Goal: Check status: Check status

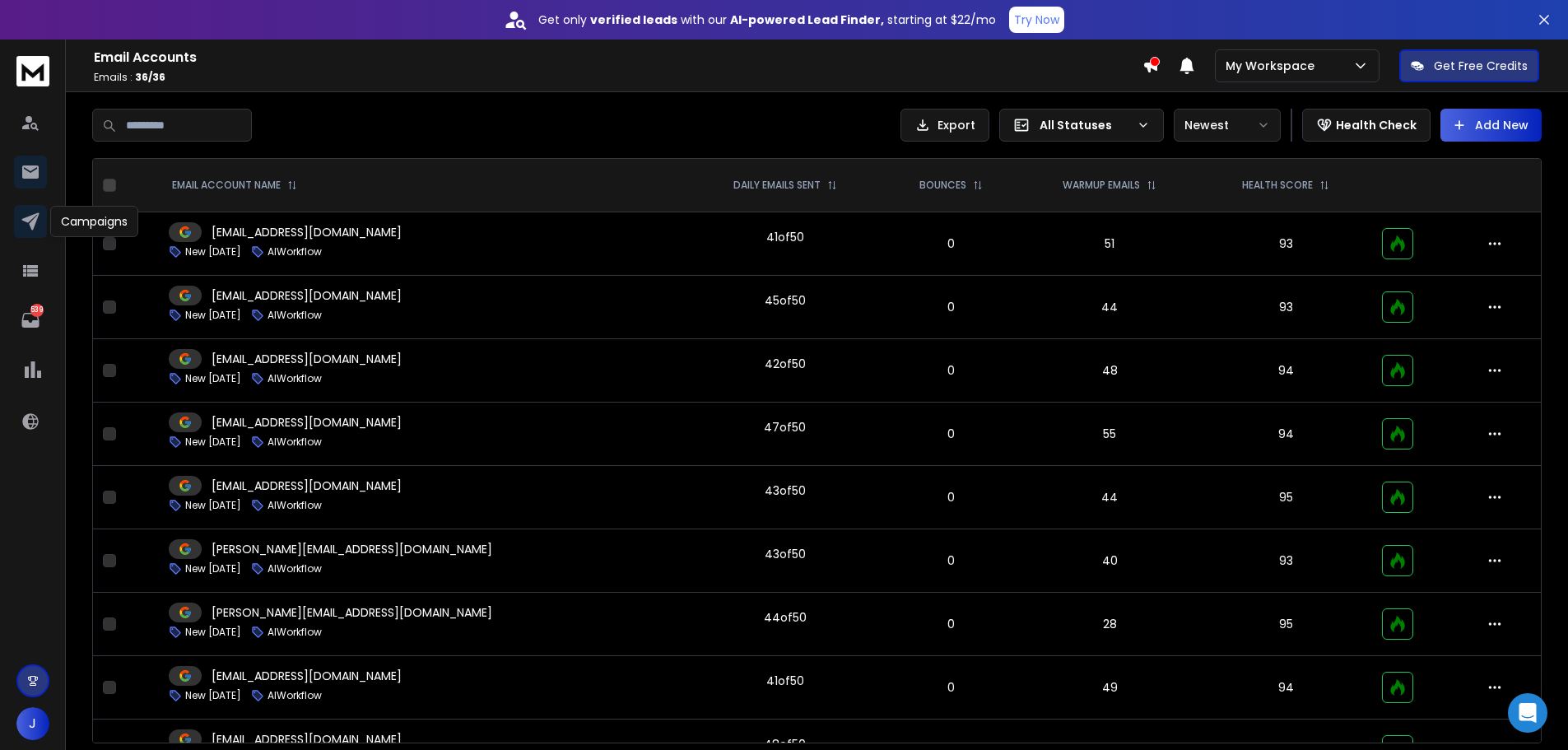
click at [35, 217] on icon at bounding box center [30, 221] width 20 height 20
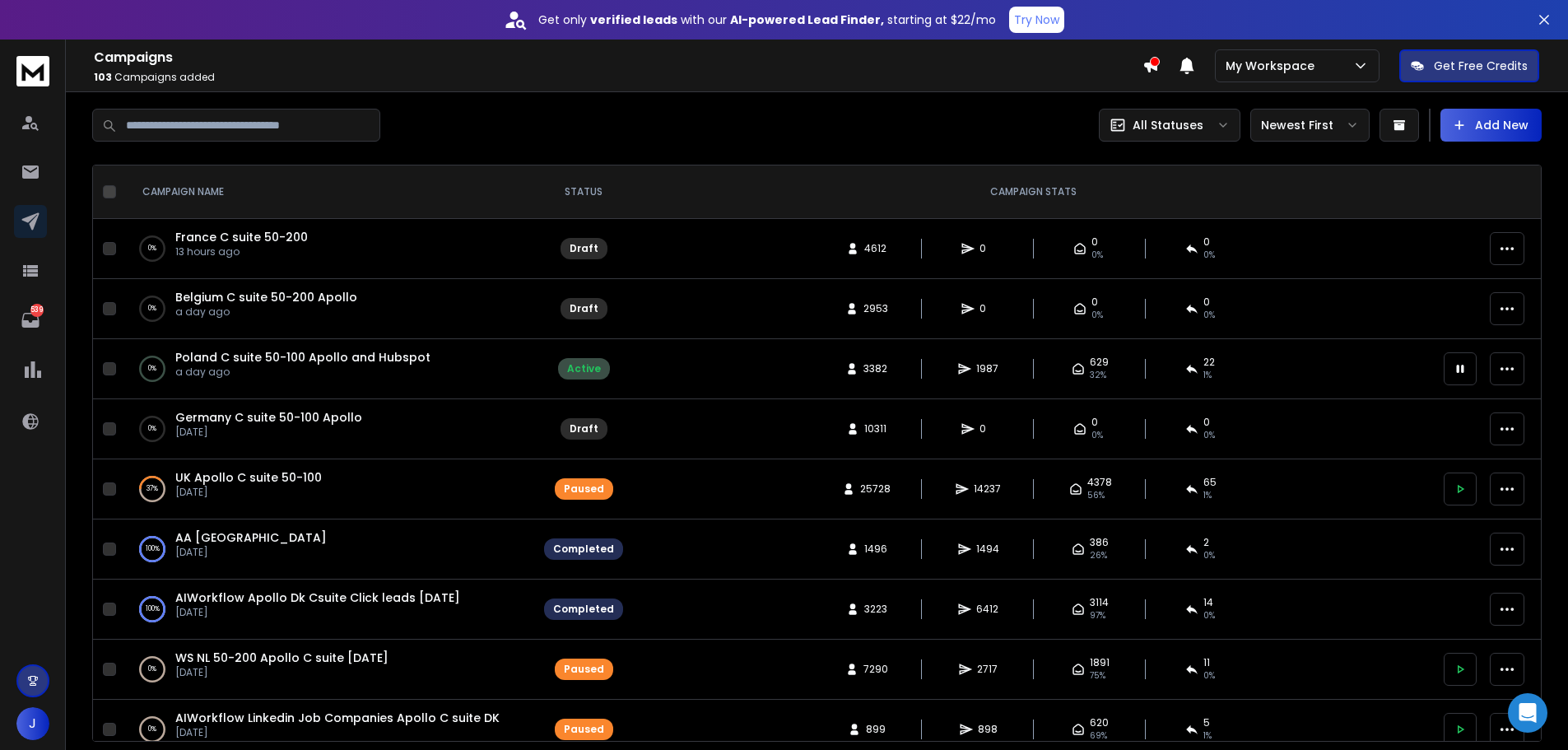
click at [247, 356] on span "Poland C suite 50-100 Apollo and Hubspot" at bounding box center [303, 358] width 255 height 17
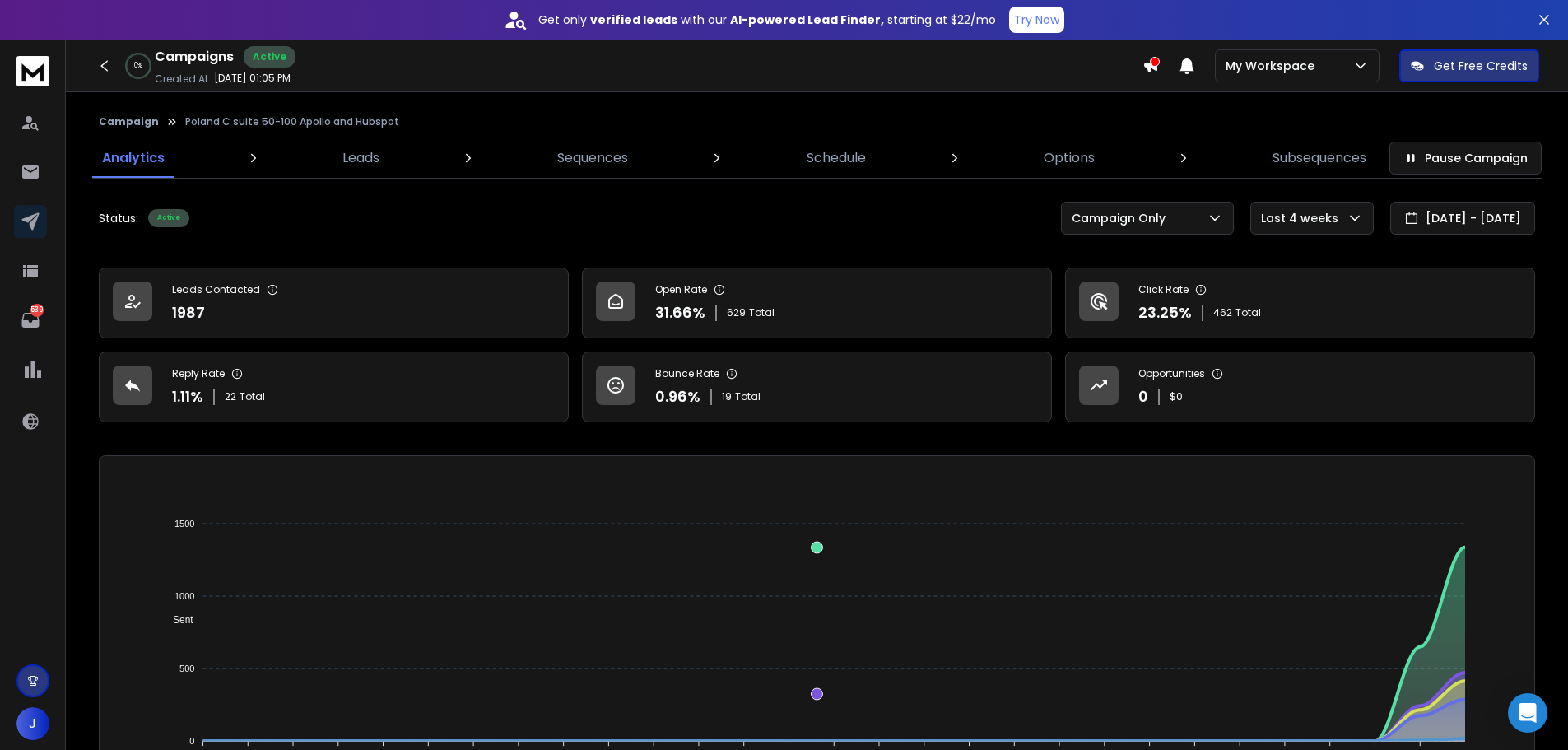
click at [237, 398] on div "22 Total" at bounding box center [244, 397] width 40 height 13
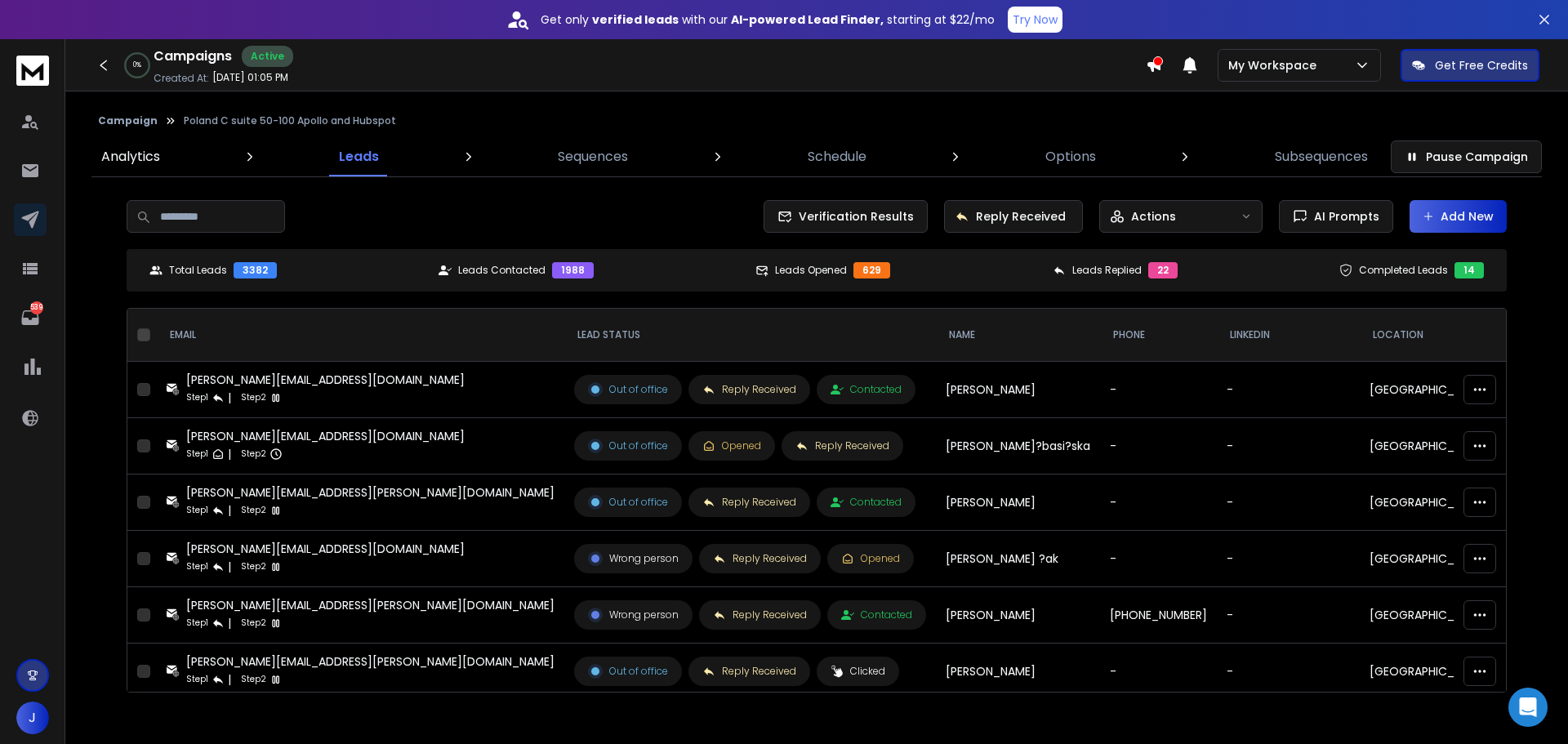
click at [152, 153] on p "Analytics" at bounding box center [130, 156] width 59 height 20
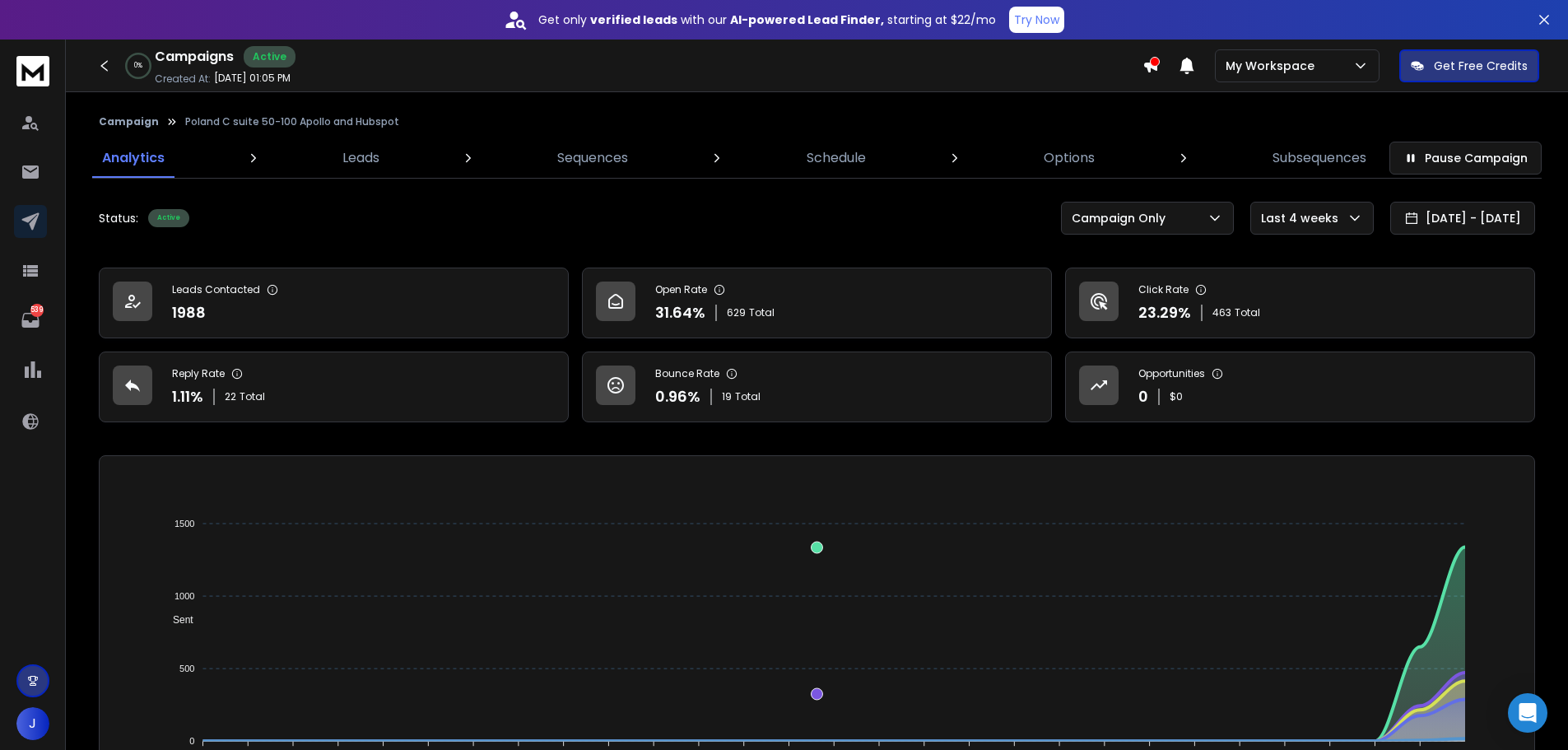
click at [1241, 313] on span "Total" at bounding box center [1246, 313] width 25 height 13
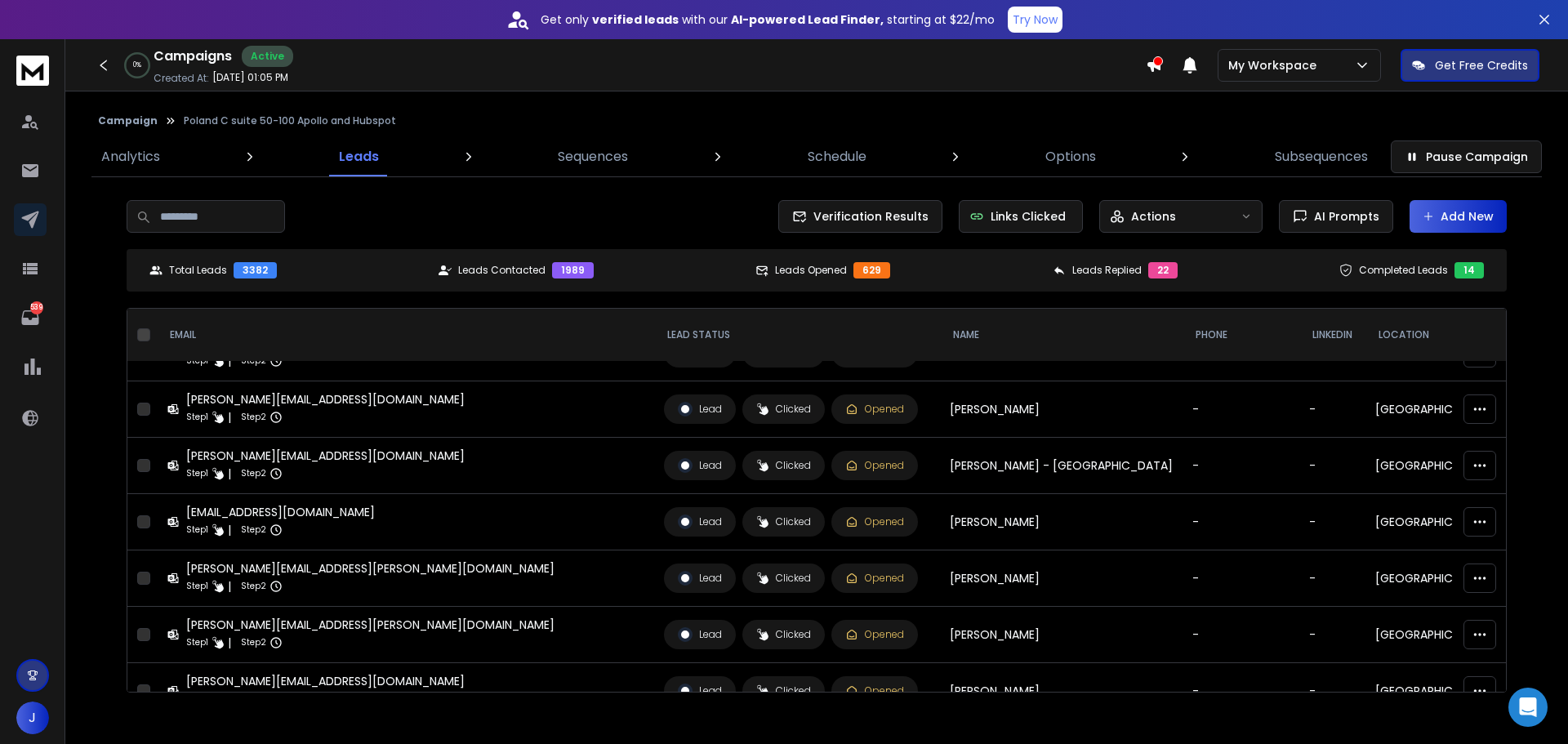
scroll to position [1960, 0]
